Goal: Find specific page/section: Find specific page/section

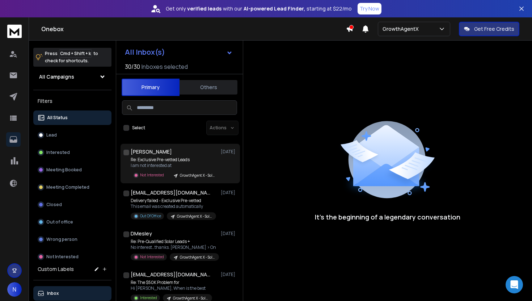
click at [164, 147] on div "[PERSON_NAME] [DATE] Re: Exclusive Pre-vetted Leads I am not interested at Not …" at bounding box center [180, 163] width 119 height 39
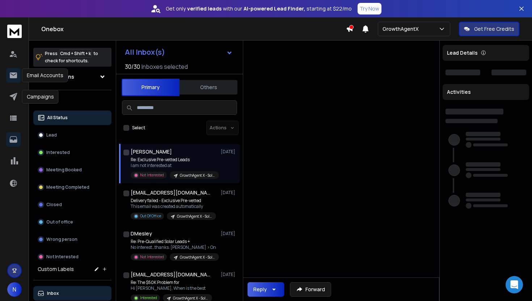
click at [12, 78] on icon at bounding box center [13, 75] width 7 height 6
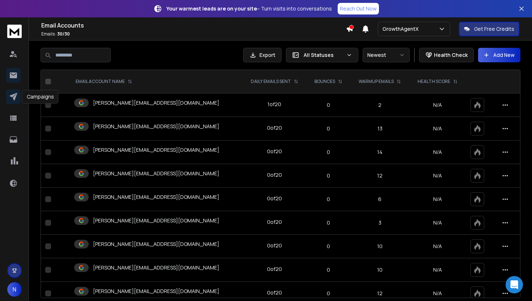
click at [11, 96] on icon at bounding box center [13, 97] width 8 height 8
